Goal: Task Accomplishment & Management: Manage account settings

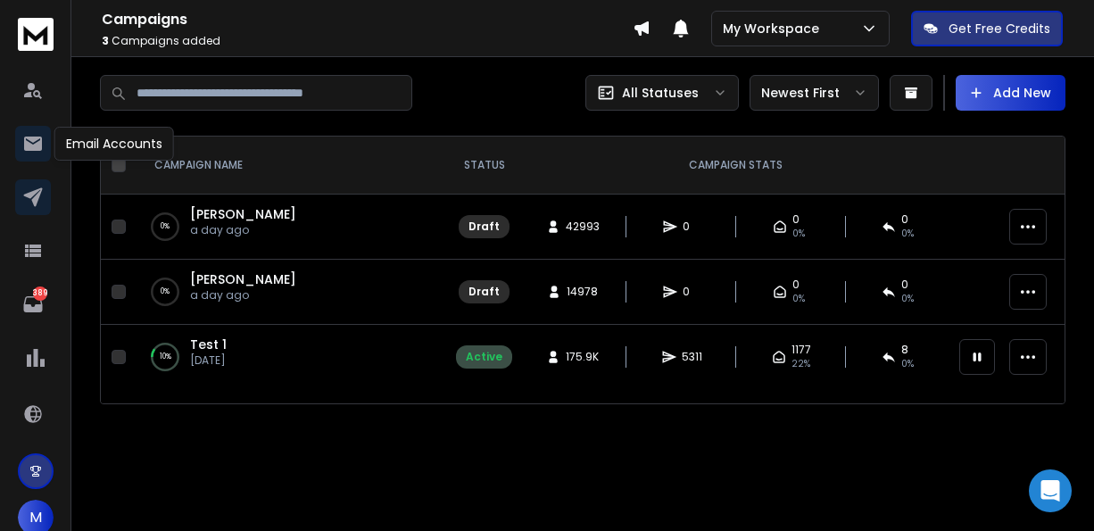
click at [19, 146] on link at bounding box center [33, 144] width 36 height 36
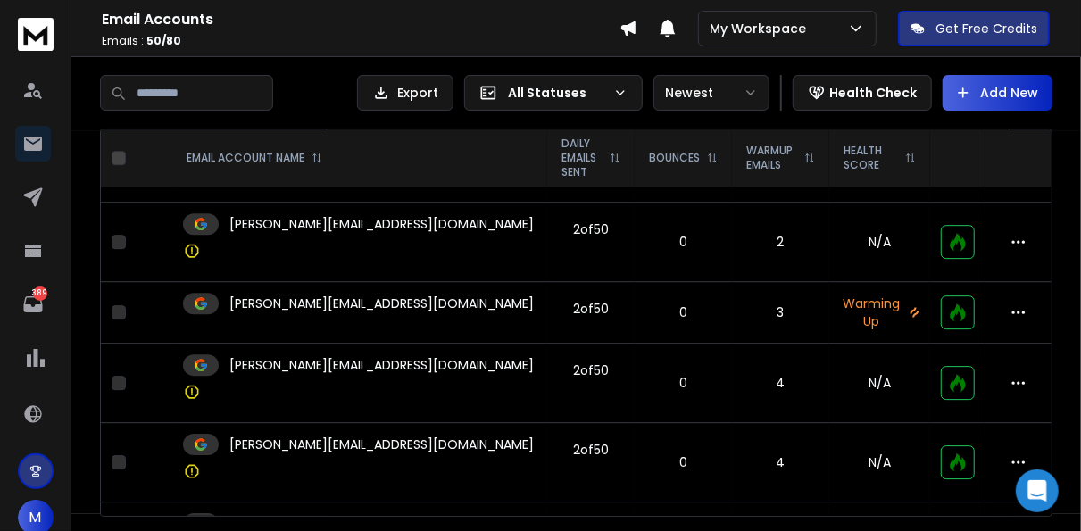
scroll to position [2561, 0]
click at [36, 146] on icon at bounding box center [33, 144] width 18 height 14
click at [38, 138] on icon at bounding box center [33, 144] width 18 height 14
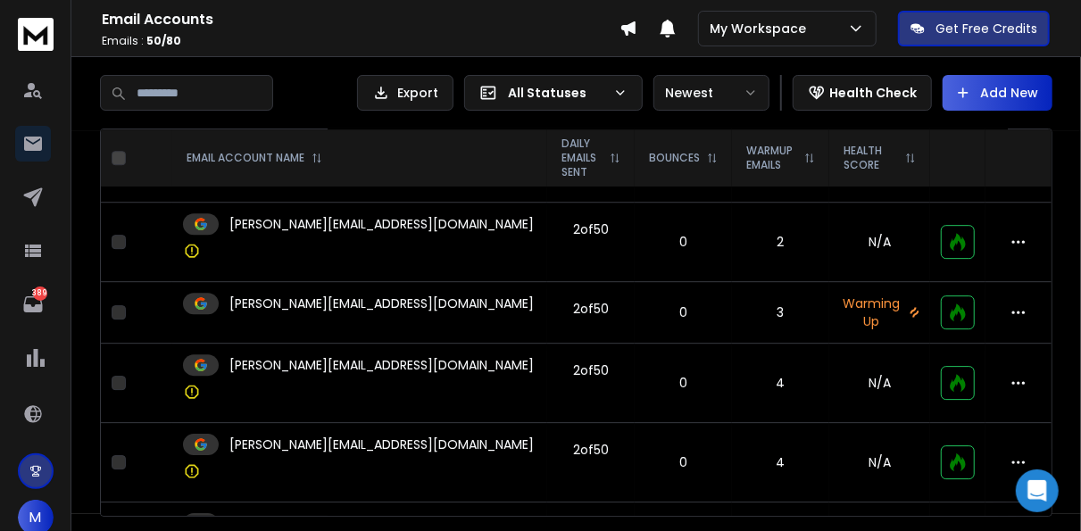
click at [37, 136] on icon at bounding box center [32, 143] width 21 height 21
click at [46, 37] on img at bounding box center [36, 34] width 36 height 33
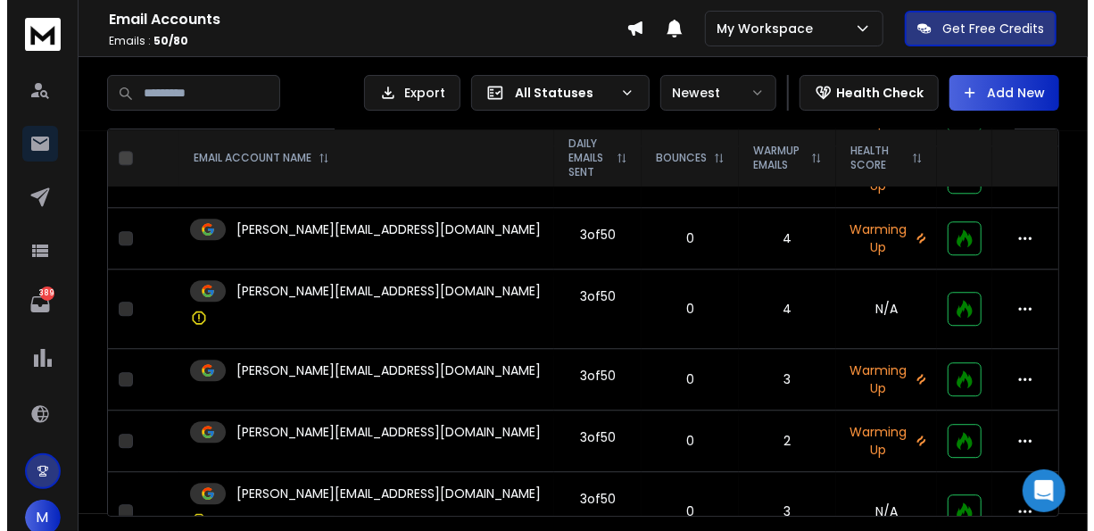
scroll to position [2269, 0]
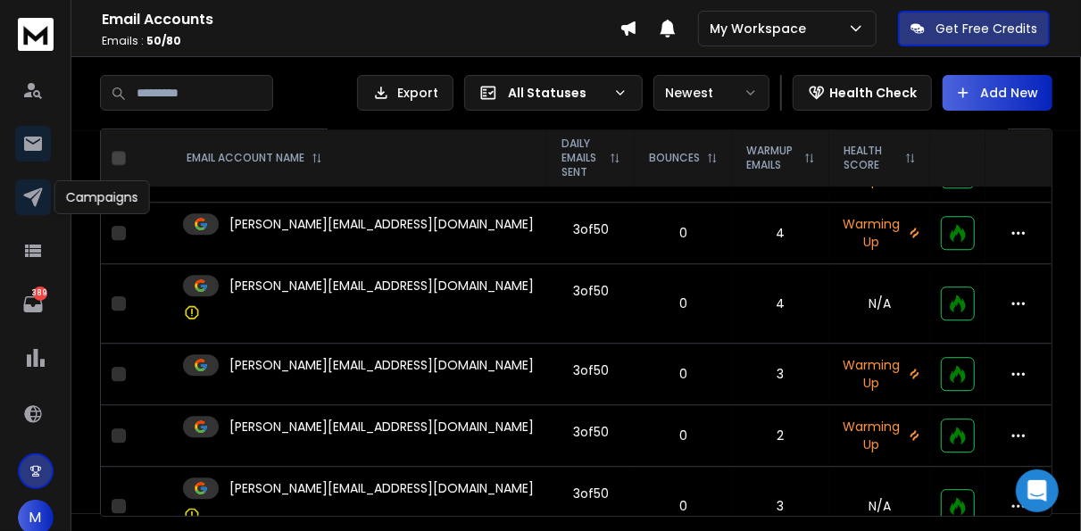
click at [46, 202] on link at bounding box center [33, 197] width 36 height 36
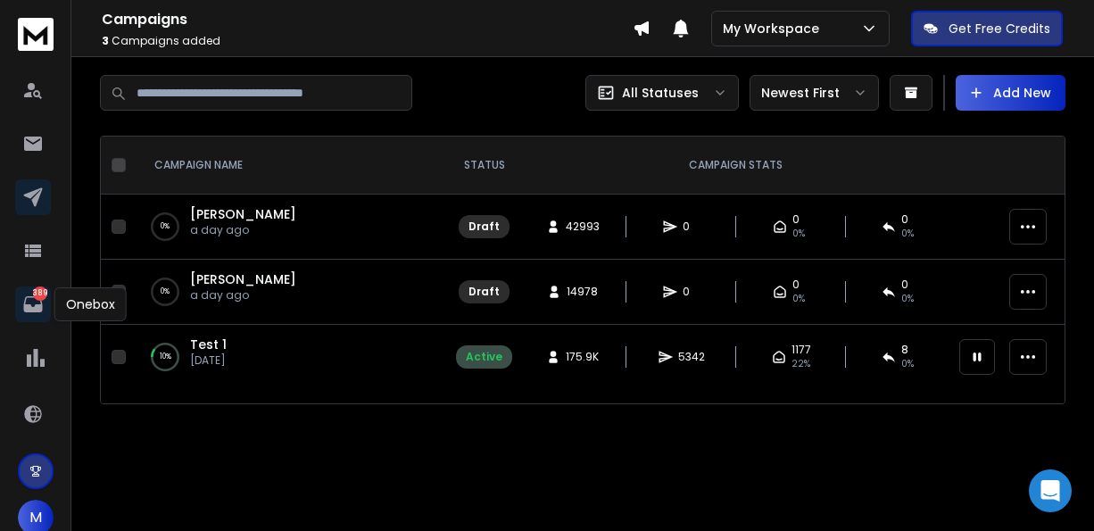
click at [35, 301] on p "389" at bounding box center [40, 293] width 14 height 14
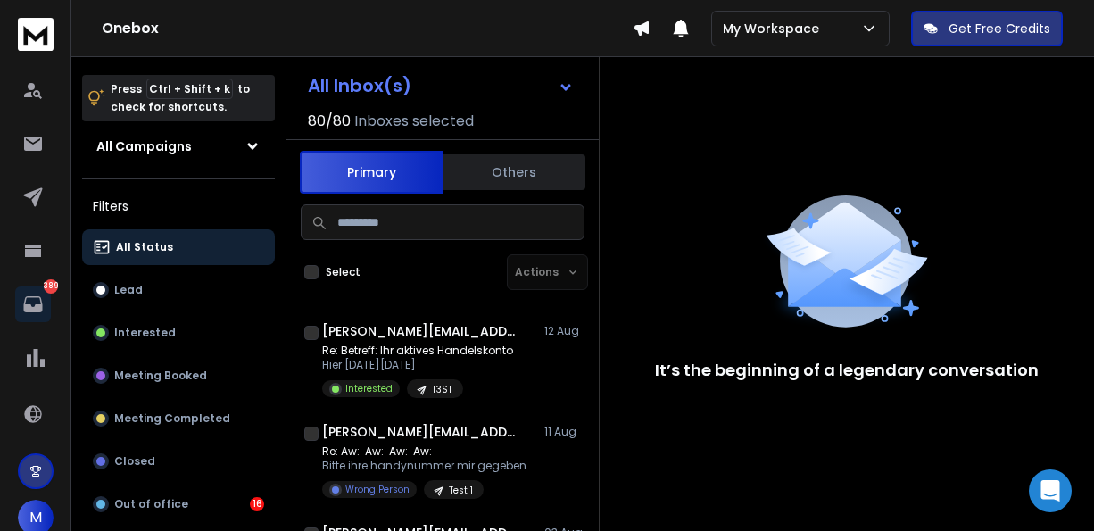
click at [492, 179] on button "Others" at bounding box center [514, 172] width 143 height 39
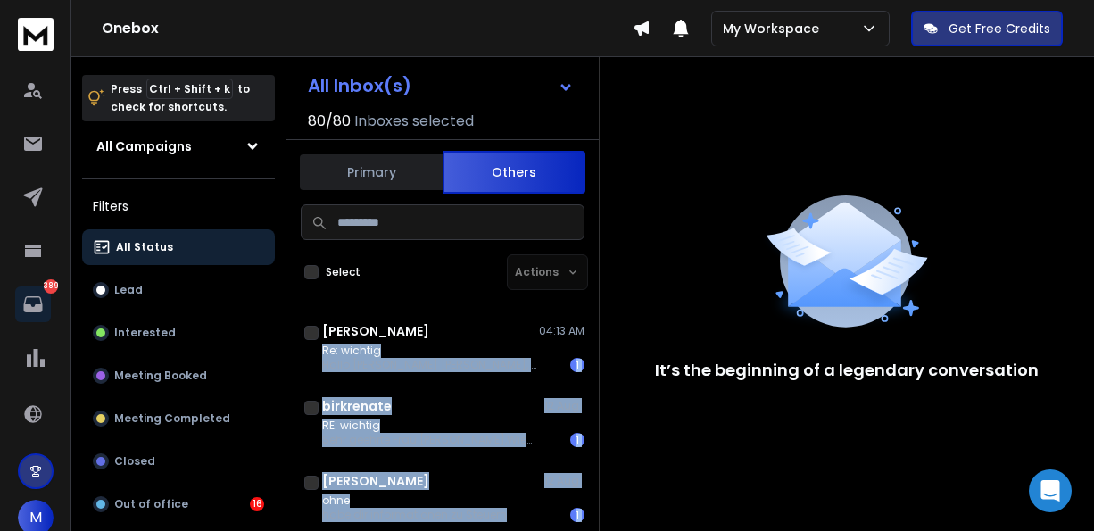
drag, startPoint x: 599, startPoint y: 314, endPoint x: 603, endPoint y: 328, distance: 15.0
click at [603, 328] on div "All Inbox(s) 80 / 80 Inboxes selected Primary Others Select Actions [PERSON_NAM…" at bounding box center [690, 322] width 808 height 531
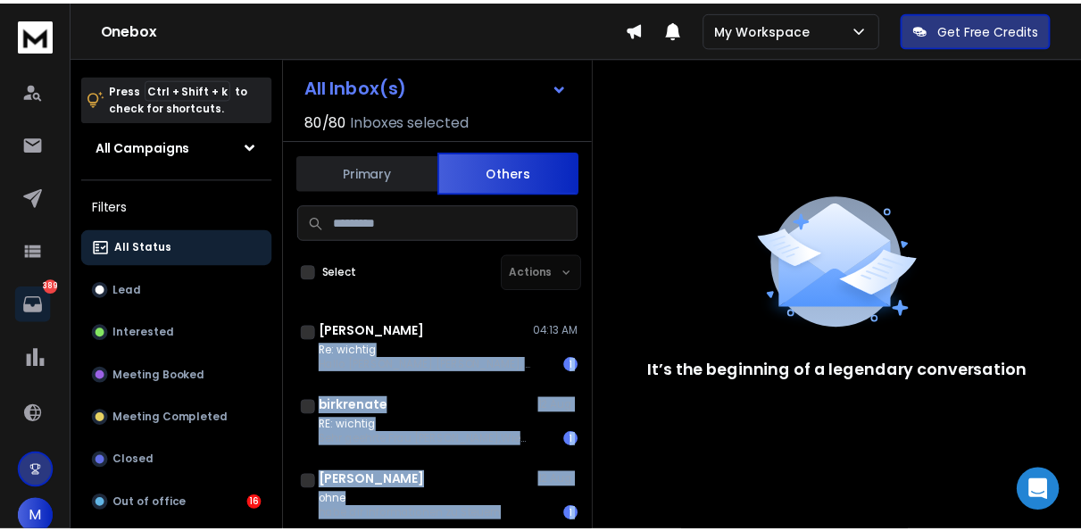
scroll to position [146, 0]
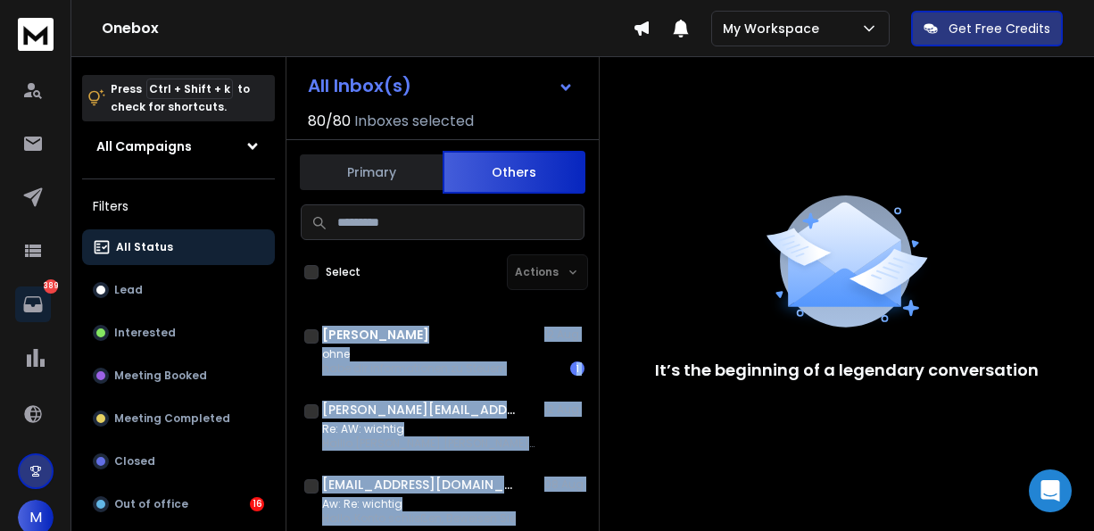
click at [620, 328] on div "It’s the beginning of a legendary conversation" at bounding box center [847, 282] width 494 height 451
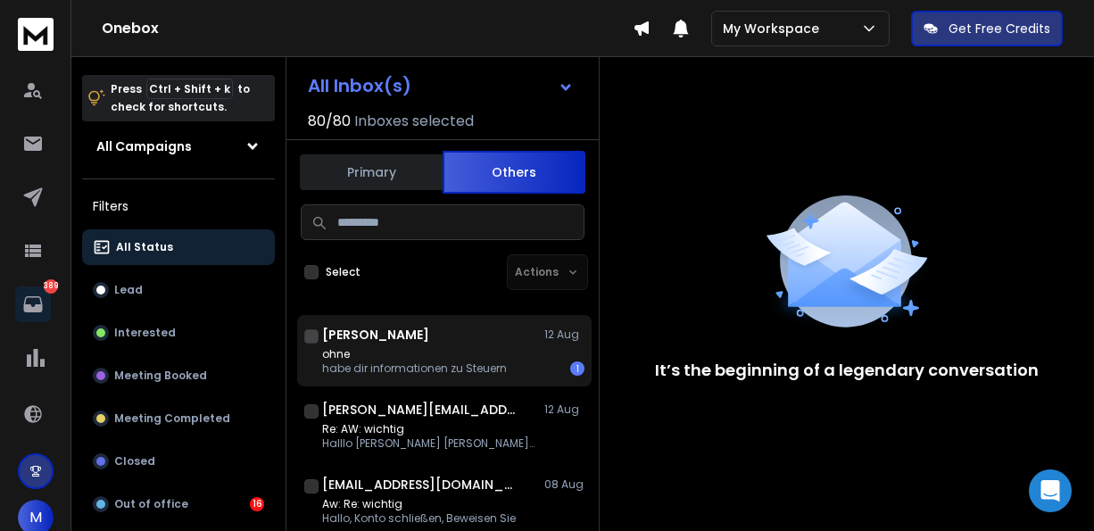
click at [372, 368] on p "habe dir informationen zu Steuern" at bounding box center [414, 368] width 185 height 14
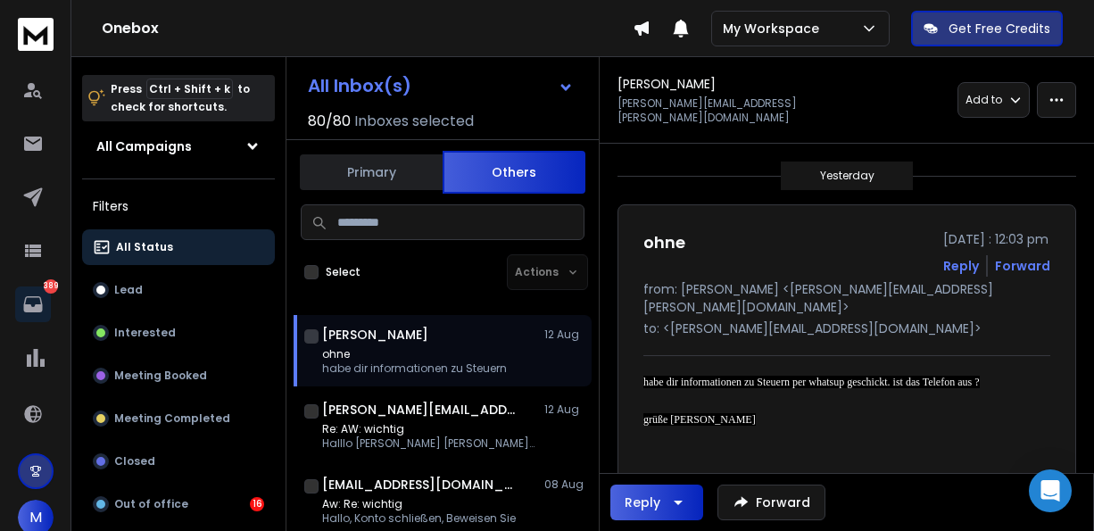
click at [658, 376] on span "habe dir informationen zu Steuern per whatsup geschickt. ist das Telefon aus ?" at bounding box center [811, 382] width 336 height 12
click at [331, 162] on button "Primary" at bounding box center [371, 172] width 143 height 39
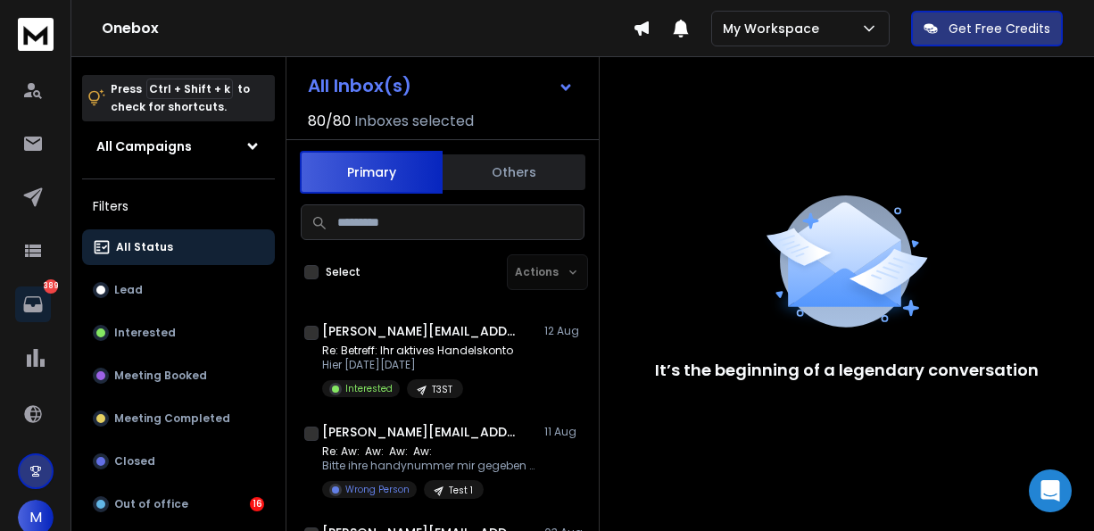
click at [492, 181] on button "Others" at bounding box center [514, 172] width 143 height 39
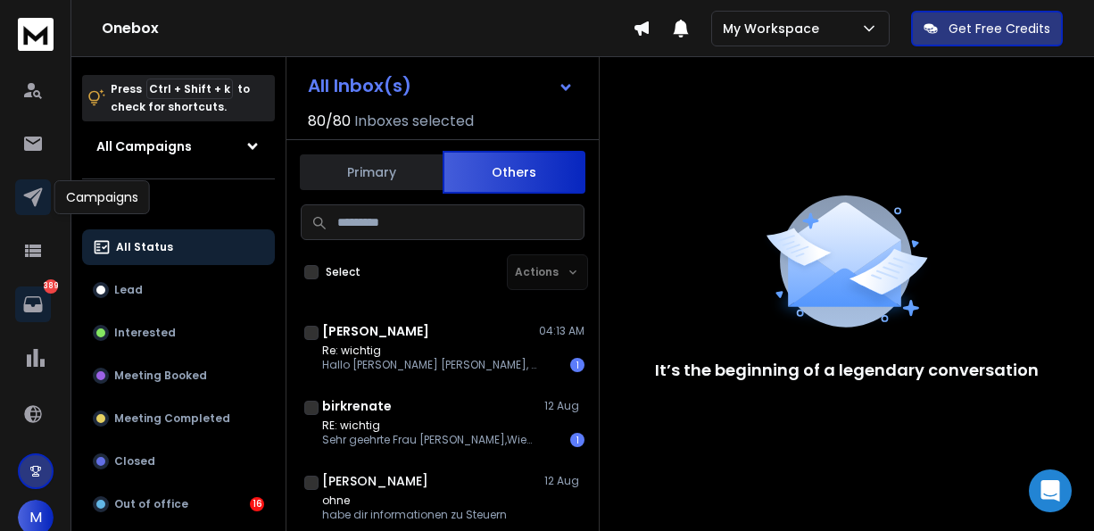
click at [21, 187] on link at bounding box center [33, 197] width 36 height 36
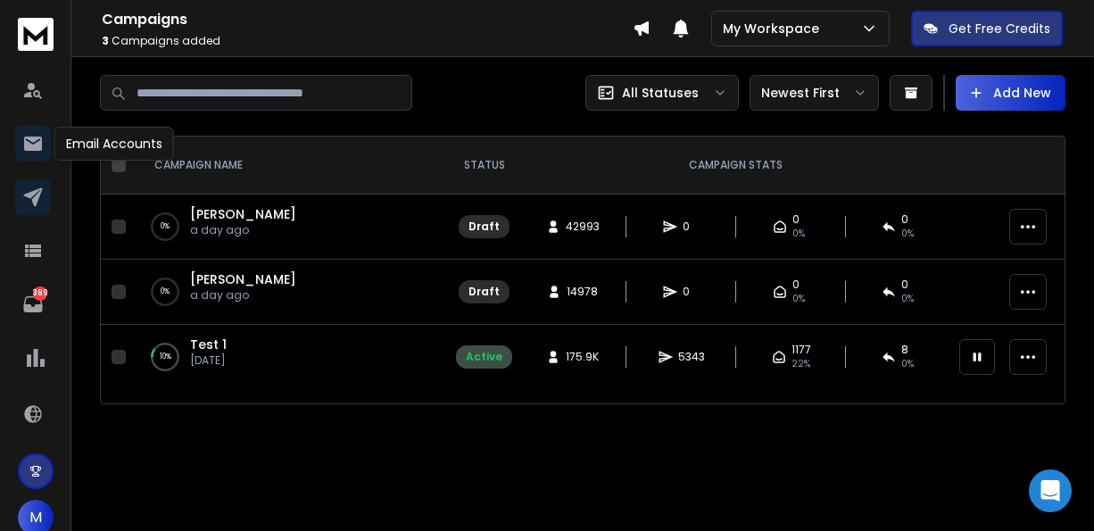
click at [29, 137] on icon at bounding box center [33, 144] width 18 height 14
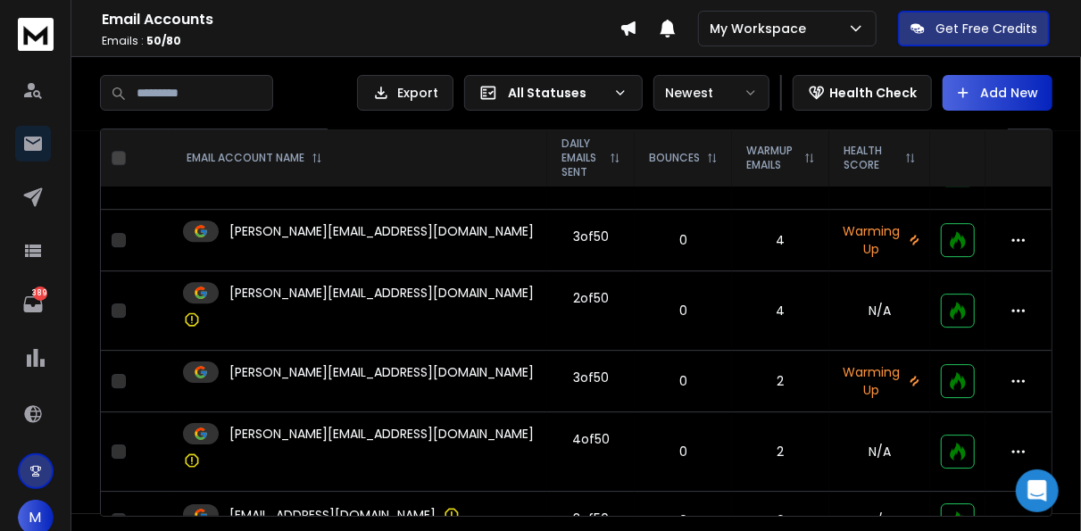
scroll to position [2644, 0]
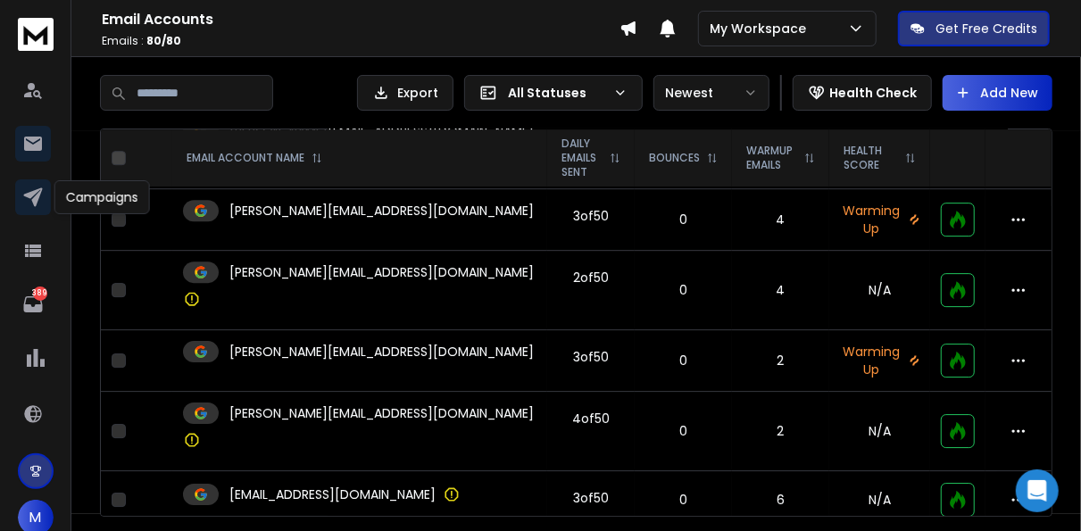
click at [24, 195] on icon at bounding box center [32, 196] width 19 height 19
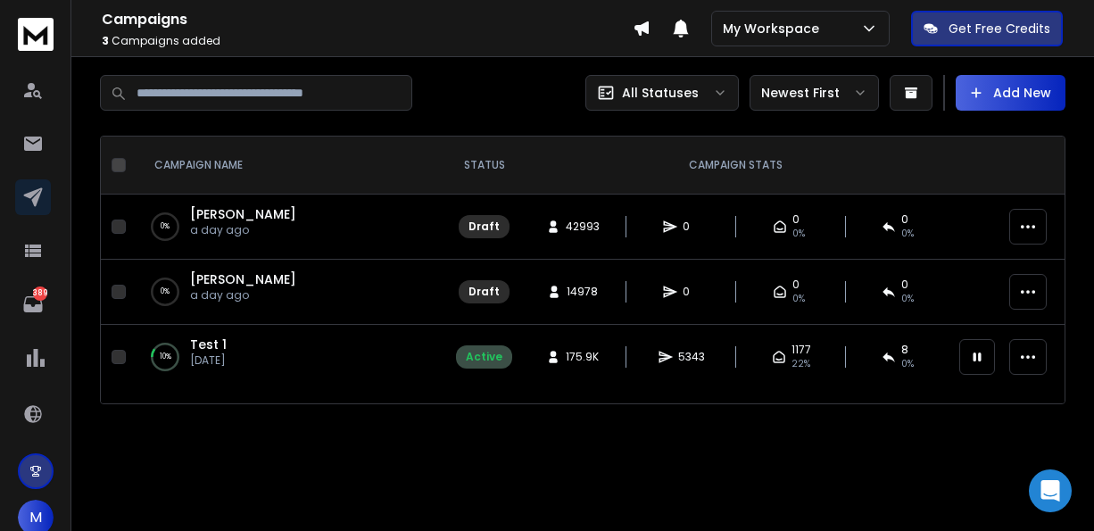
click at [393, 253] on td "0 % [PERSON_NAME] a day ago" at bounding box center [289, 227] width 312 height 65
